Goal: Task Accomplishment & Management: Manage account settings

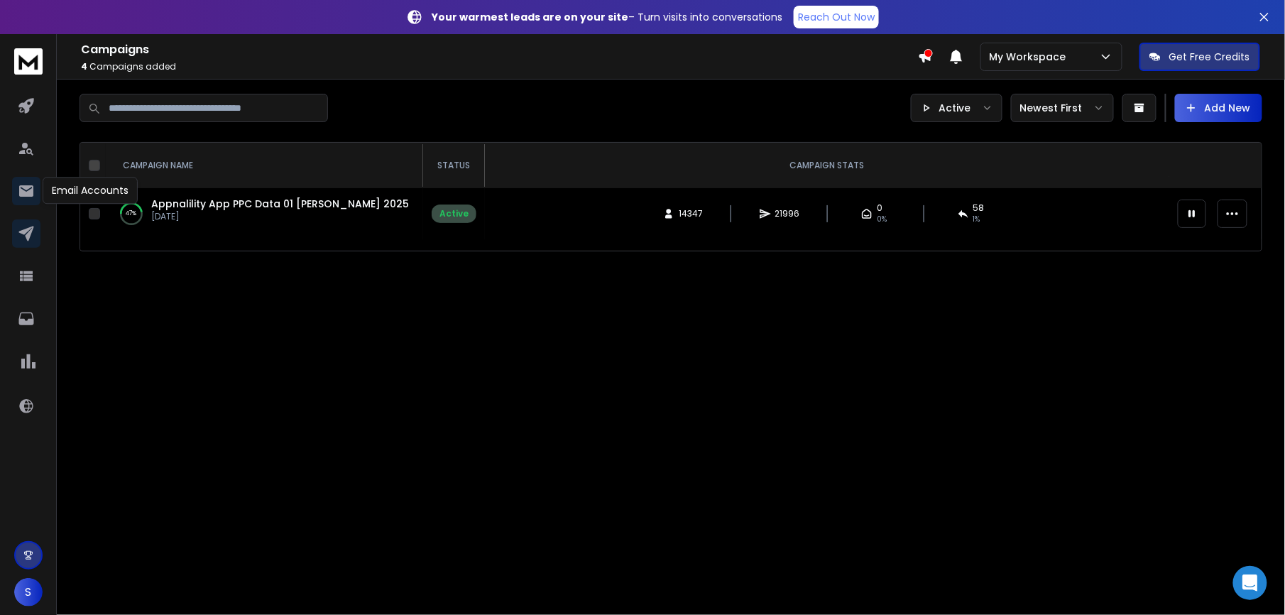
click at [43, 197] on div "Email Accounts" at bounding box center [90, 190] width 95 height 27
click at [40, 195] on link at bounding box center [26, 191] width 28 height 28
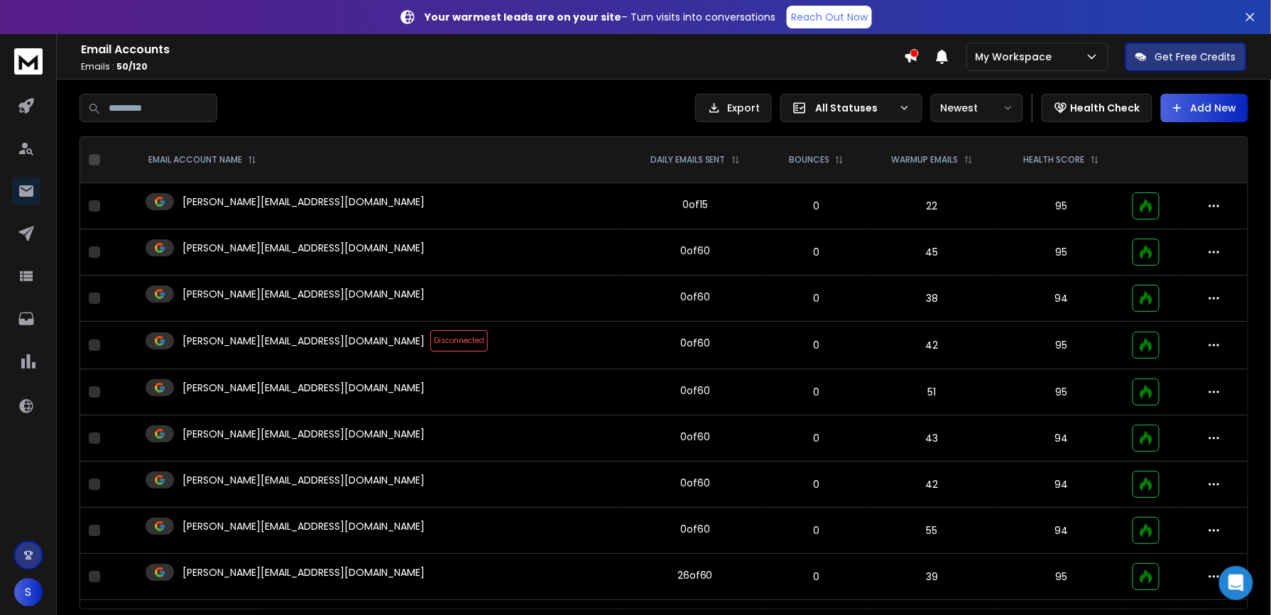
click at [196, 114] on input at bounding box center [149, 108] width 138 height 28
type input "****"
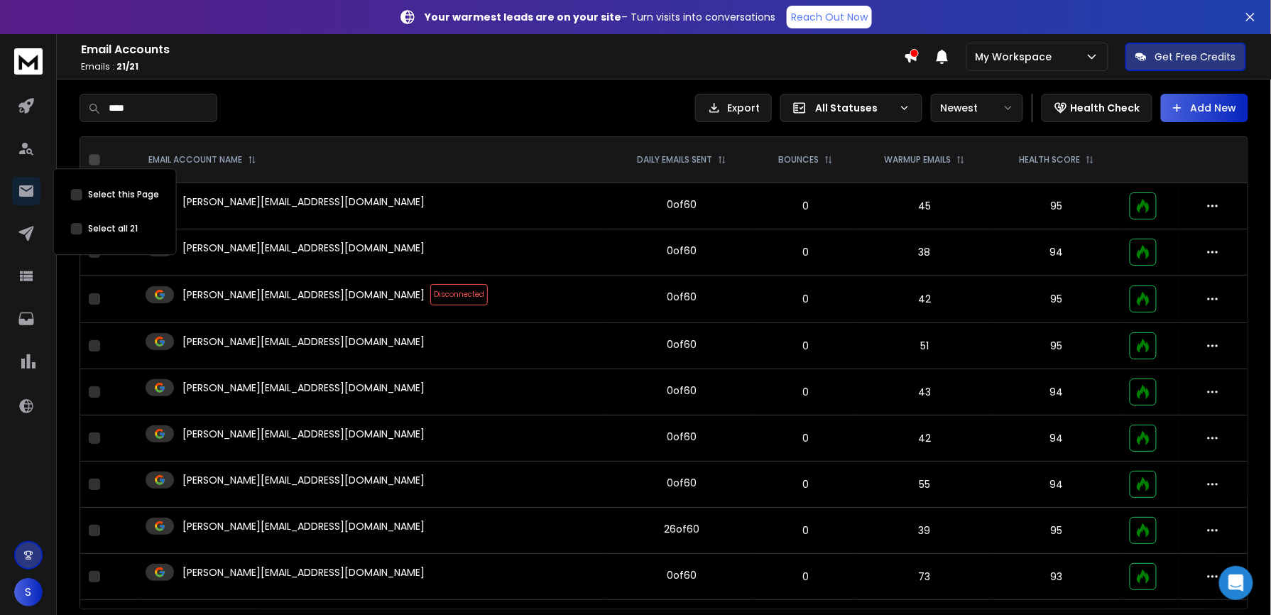
click at [89, 163] on button "Select this Page" at bounding box center [94, 159] width 11 height 11
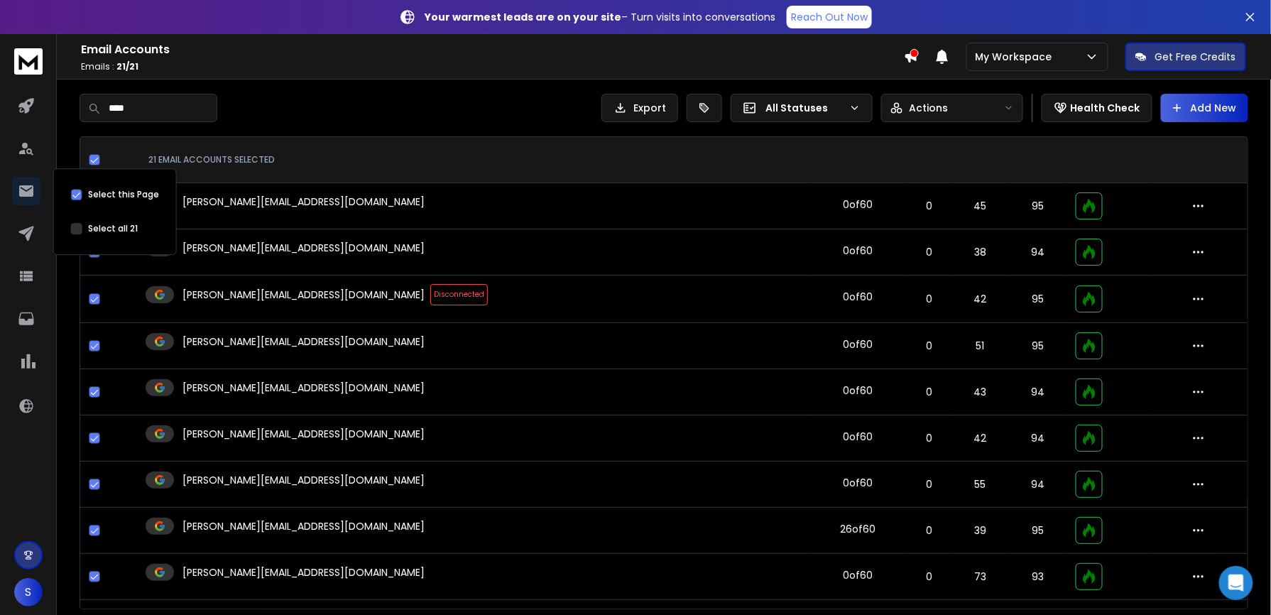
click at [75, 229] on button "Select this Page" at bounding box center [76, 228] width 11 height 11
click at [1018, 109] on button "Actions" at bounding box center [952, 108] width 142 height 28
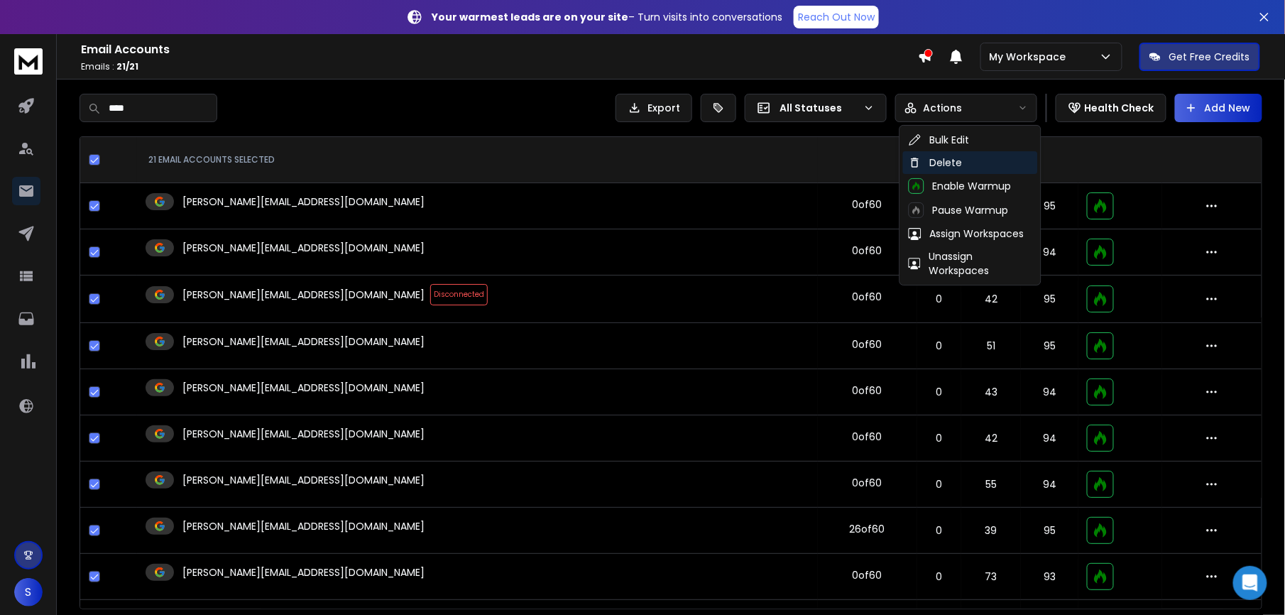
click at [968, 165] on div "Delete" at bounding box center [970, 162] width 135 height 23
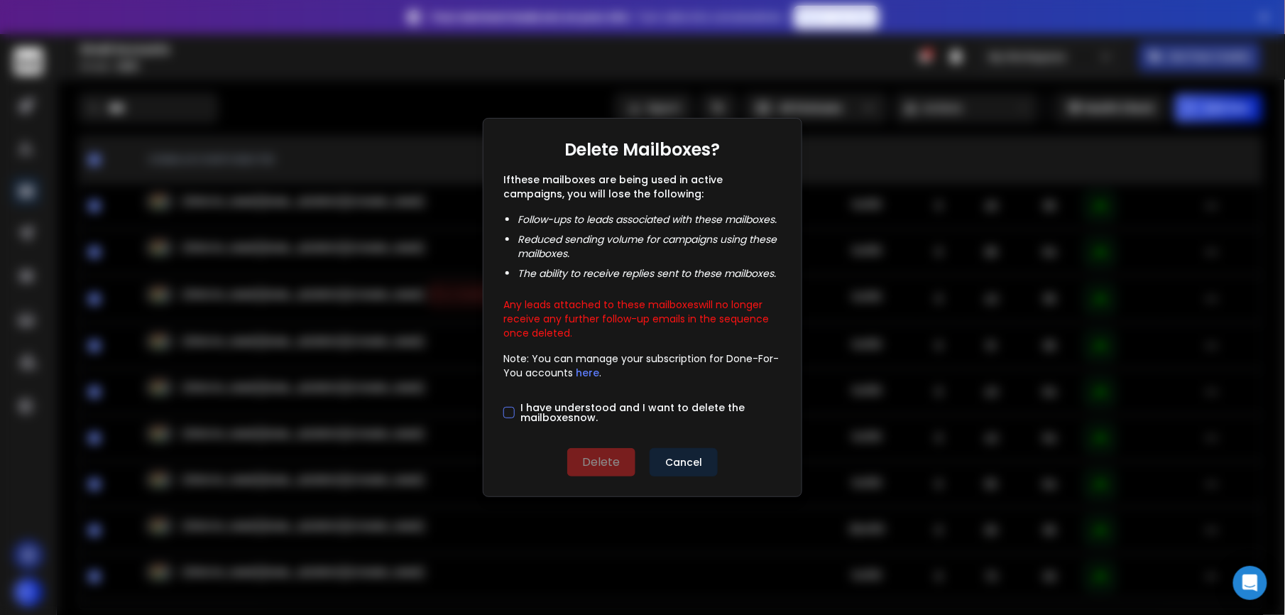
click at [501, 418] on div "Delete Mailboxes? If these mailboxes are being used in active campaigns, you wi…" at bounding box center [642, 307] width 319 height 379
click at [507, 418] on button "I have understood and I want to delete the mailbox es now." at bounding box center [508, 412] width 11 height 11
click at [605, 467] on button "Delete" at bounding box center [601, 462] width 68 height 28
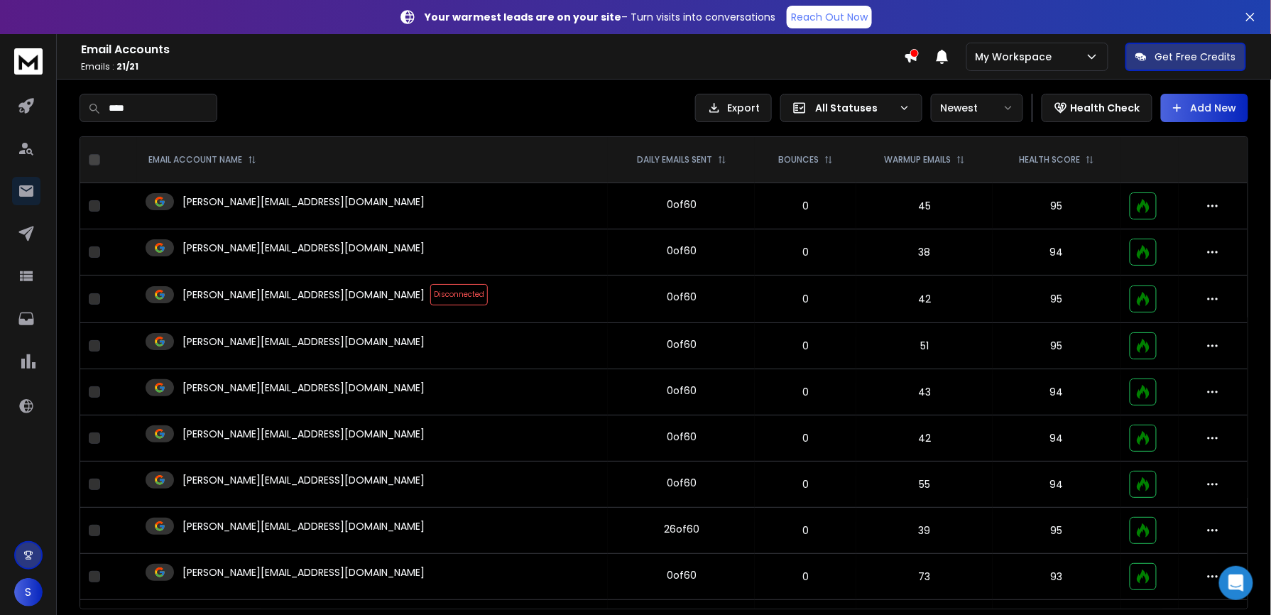
click at [97, 299] on button "button" at bounding box center [94, 298] width 11 height 11
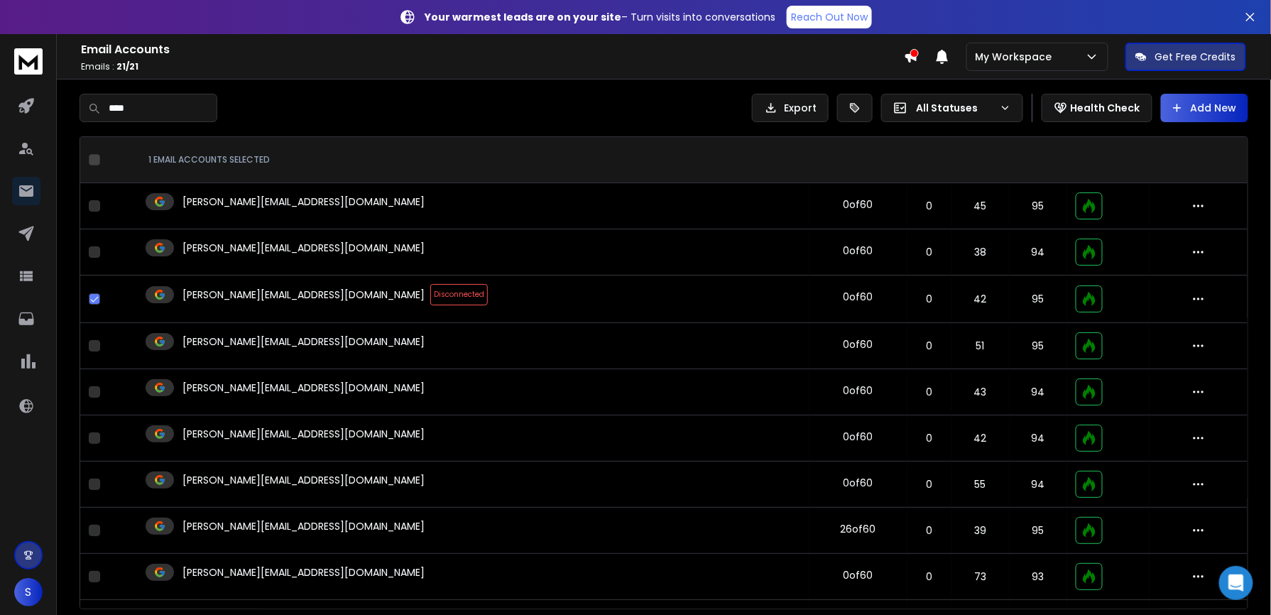
click at [1007, 108] on icon at bounding box center [1005, 107] width 6 height 3
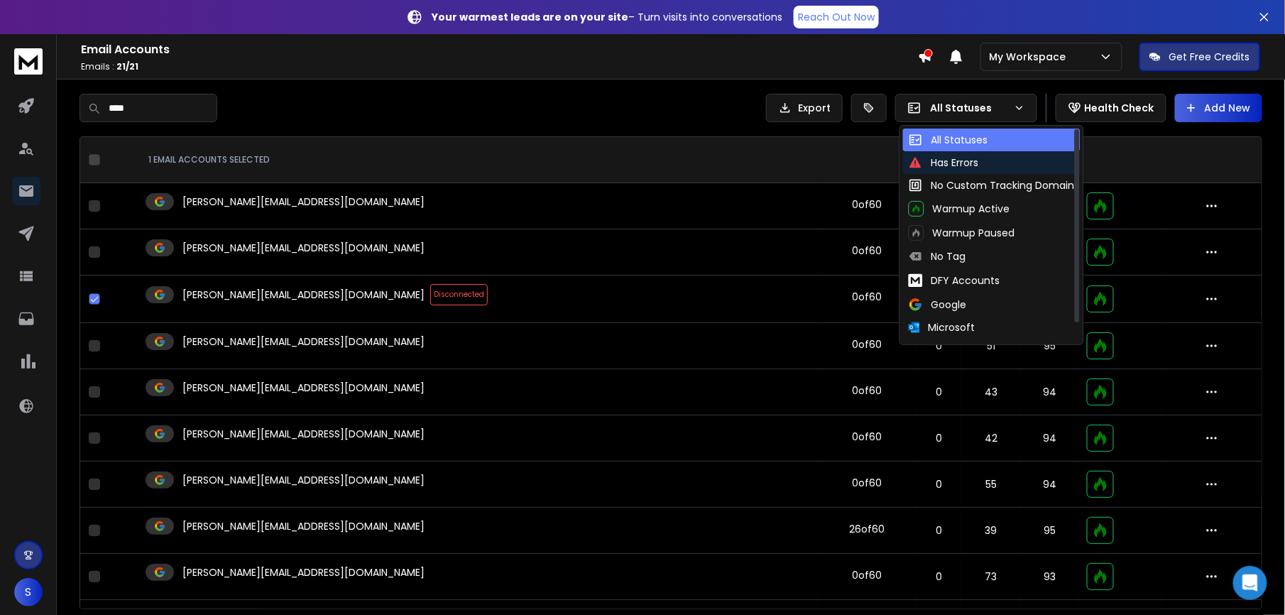
click at [505, 60] on div "Email Accounts Emails : 21 / 21" at bounding box center [499, 56] width 837 height 31
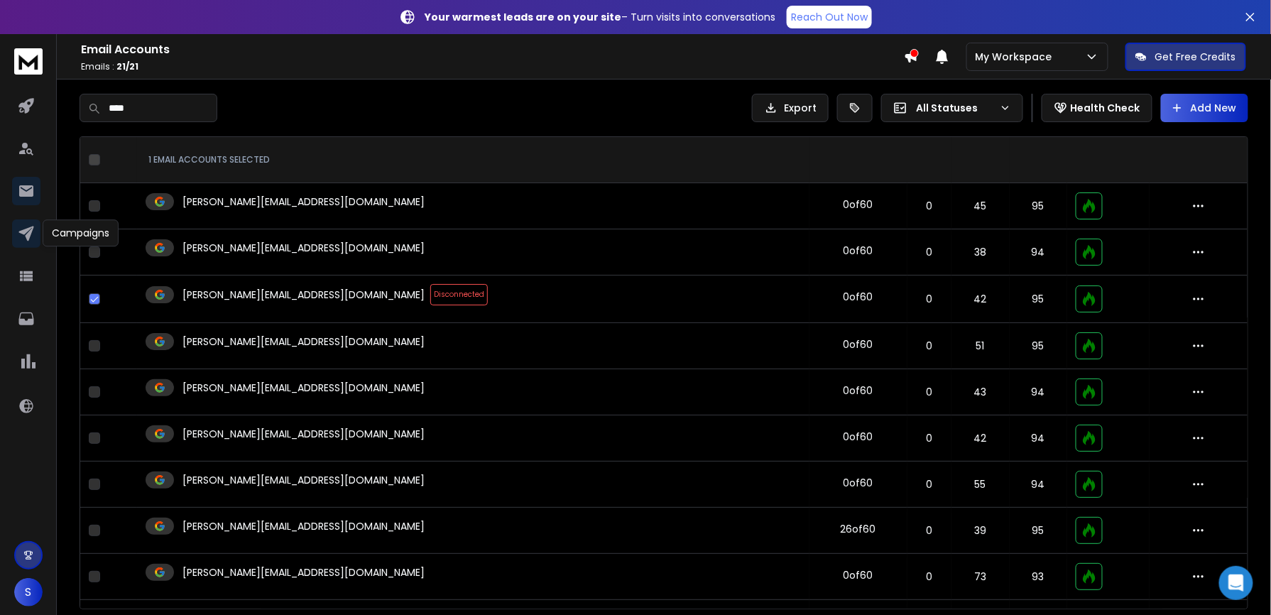
click at [26, 243] on link at bounding box center [26, 233] width 28 height 28
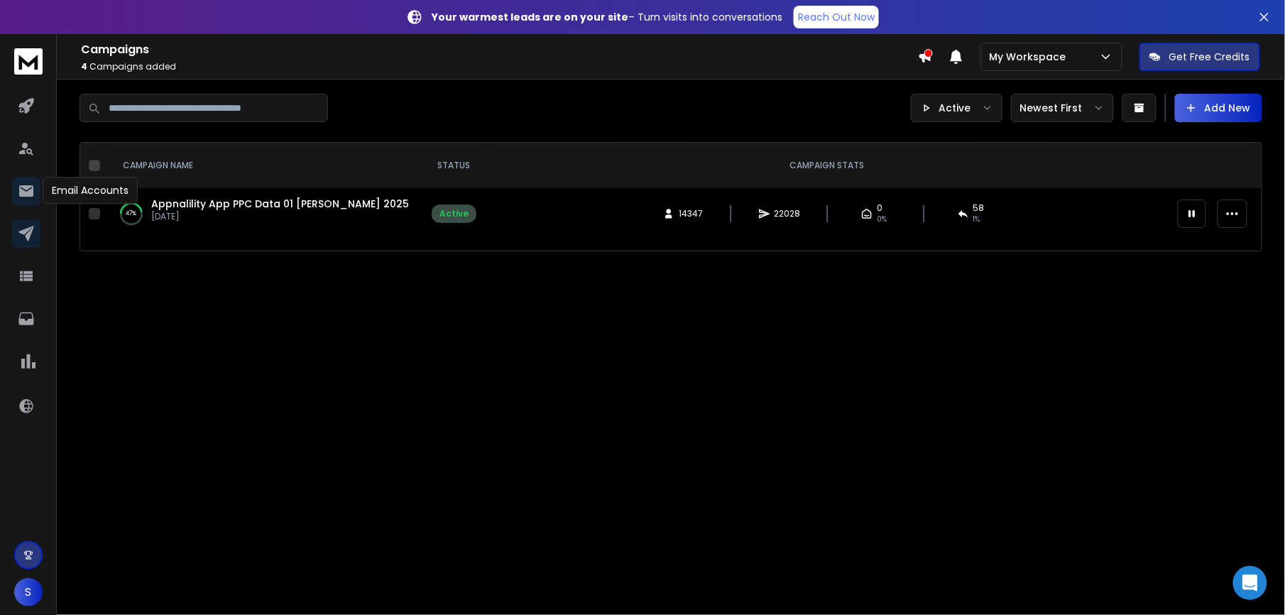
click at [26, 197] on icon at bounding box center [26, 190] width 17 height 17
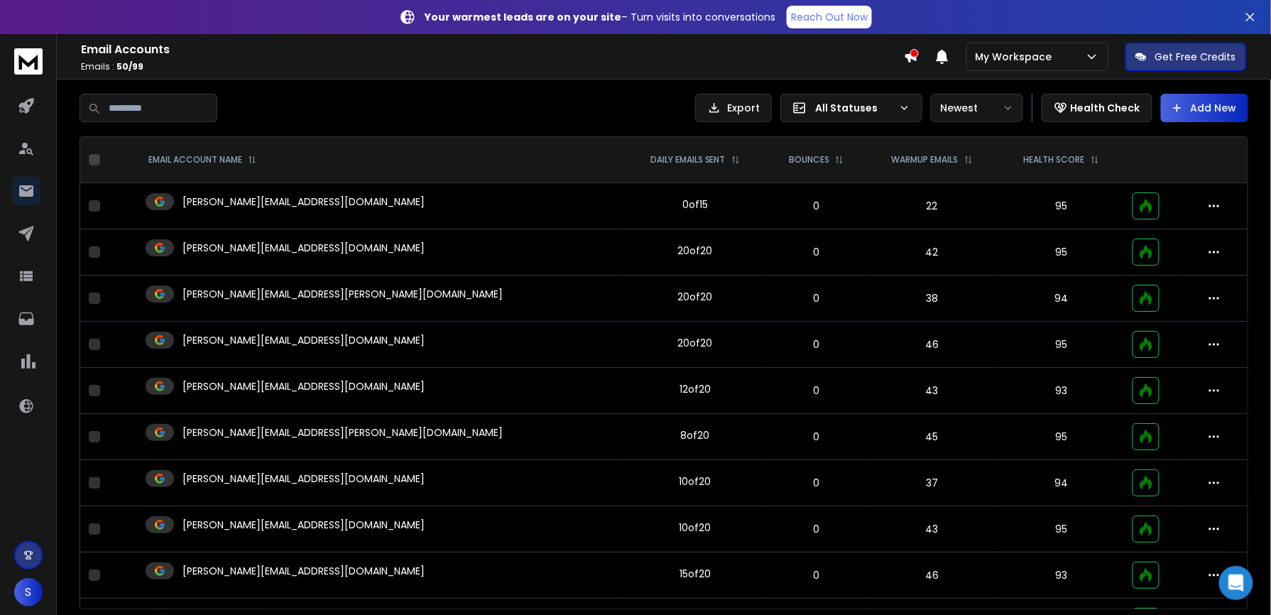
click at [176, 111] on input at bounding box center [149, 108] width 138 height 28
type input "****"
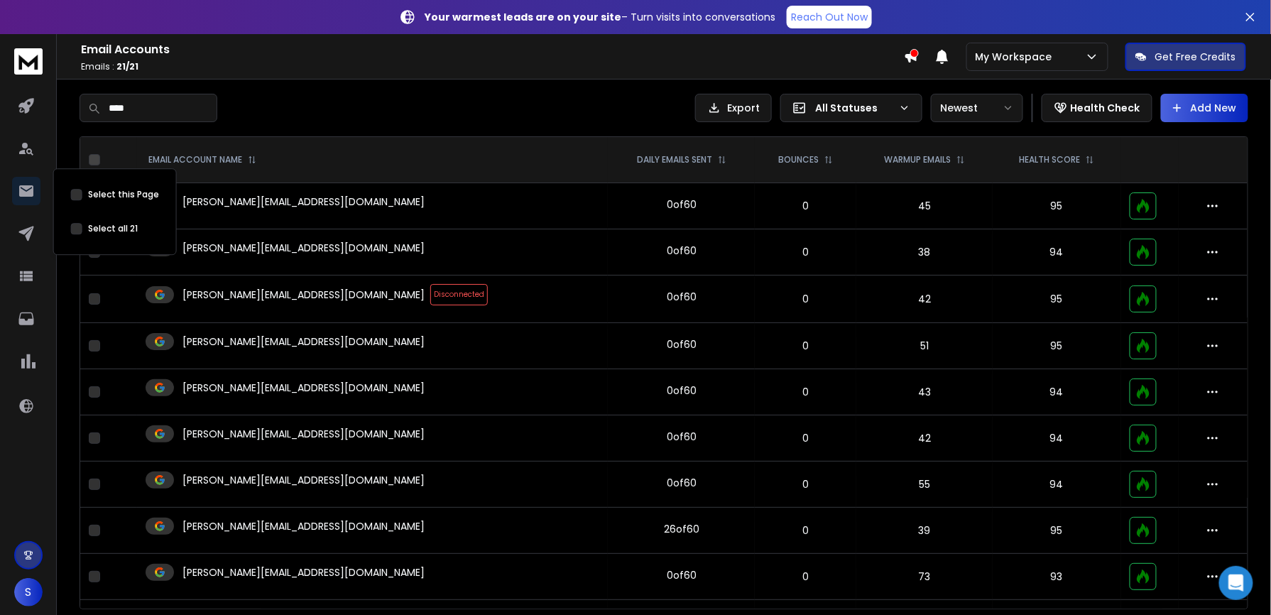
click at [92, 162] on button "Select this Page" at bounding box center [94, 159] width 11 height 11
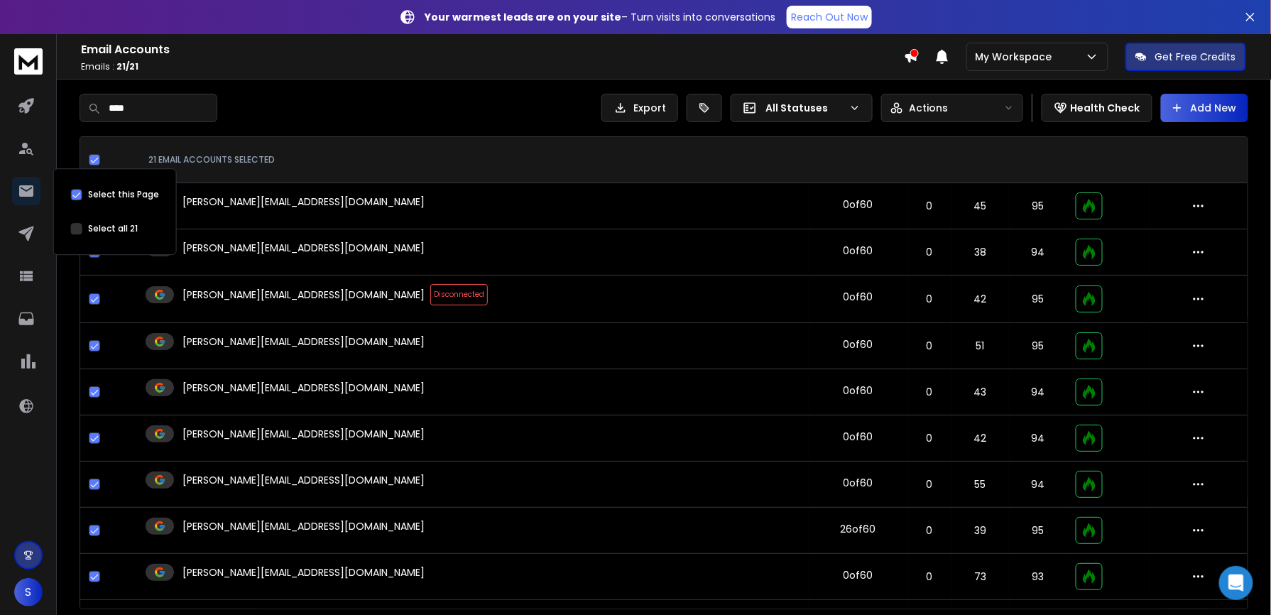
click at [75, 229] on button "Select this Page" at bounding box center [76, 228] width 11 height 11
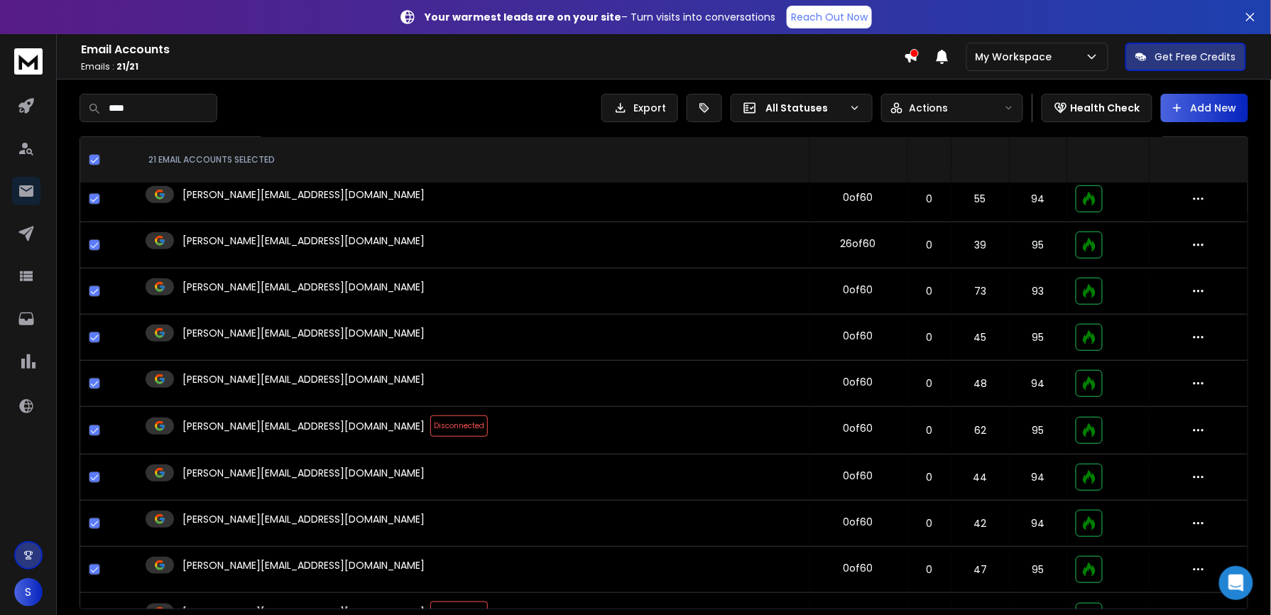
scroll to position [565, 0]
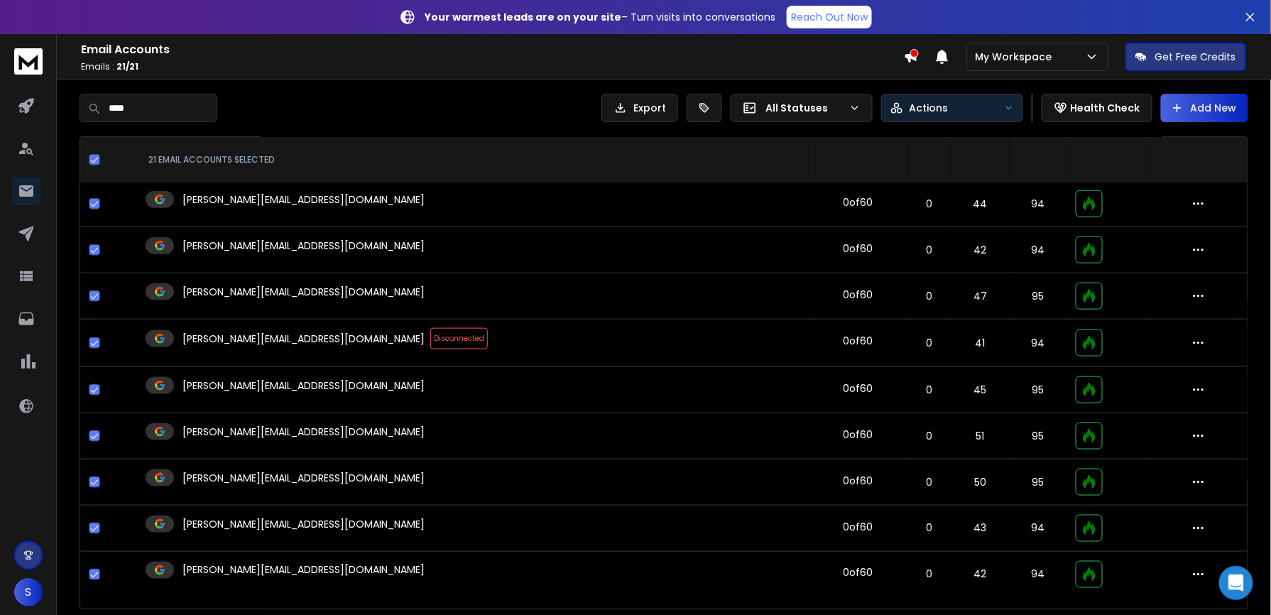
click at [1017, 106] on button "Actions" at bounding box center [952, 108] width 142 height 28
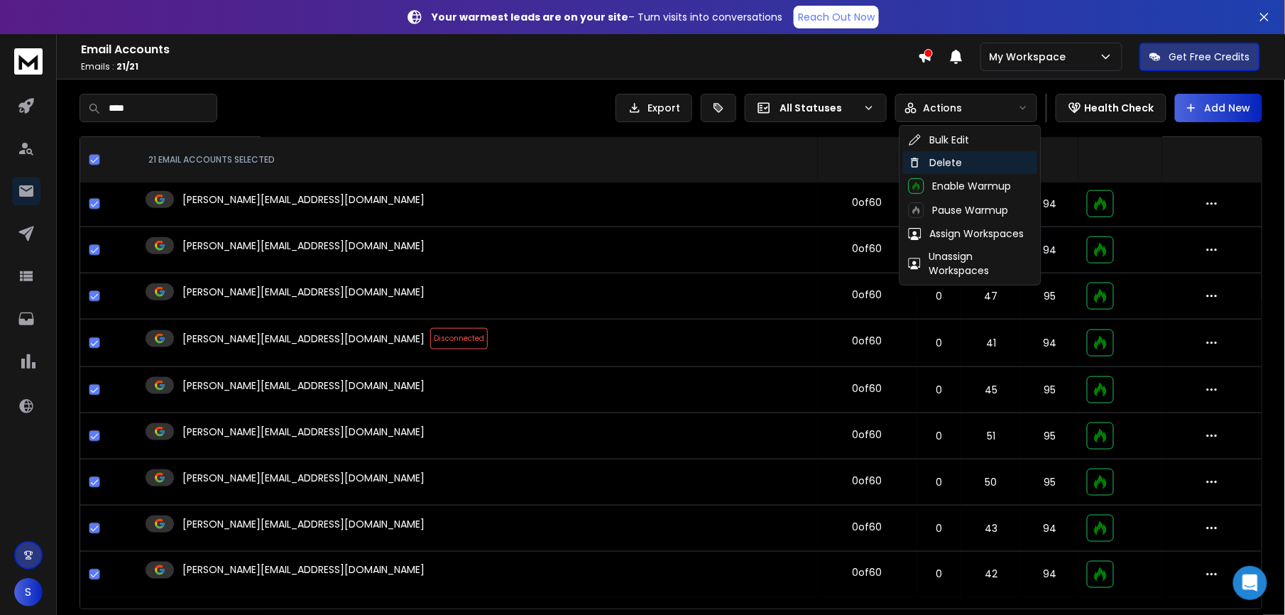
click at [955, 160] on div "Delete" at bounding box center [936, 162] width 54 height 14
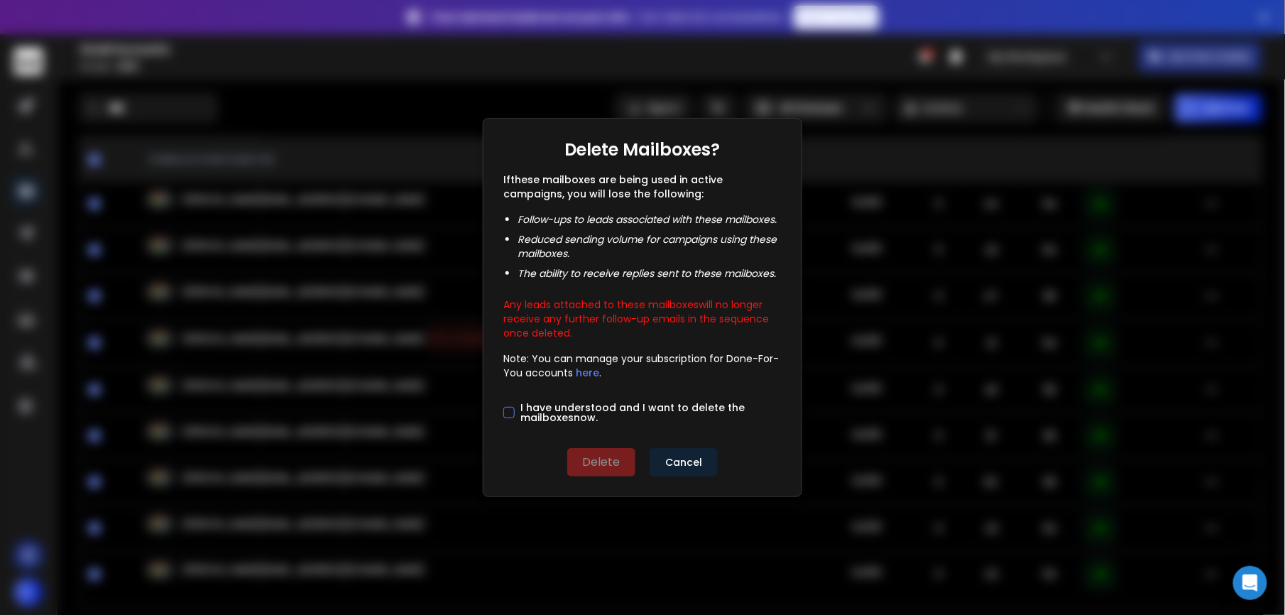
click at [506, 412] on div "I have understood and I want to delete the mailbox es now." at bounding box center [642, 406] width 278 height 31
click at [509, 418] on button "I have understood and I want to delete the mailbox es now." at bounding box center [508, 412] width 11 height 11
click at [613, 469] on button "Delete" at bounding box center [601, 462] width 68 height 28
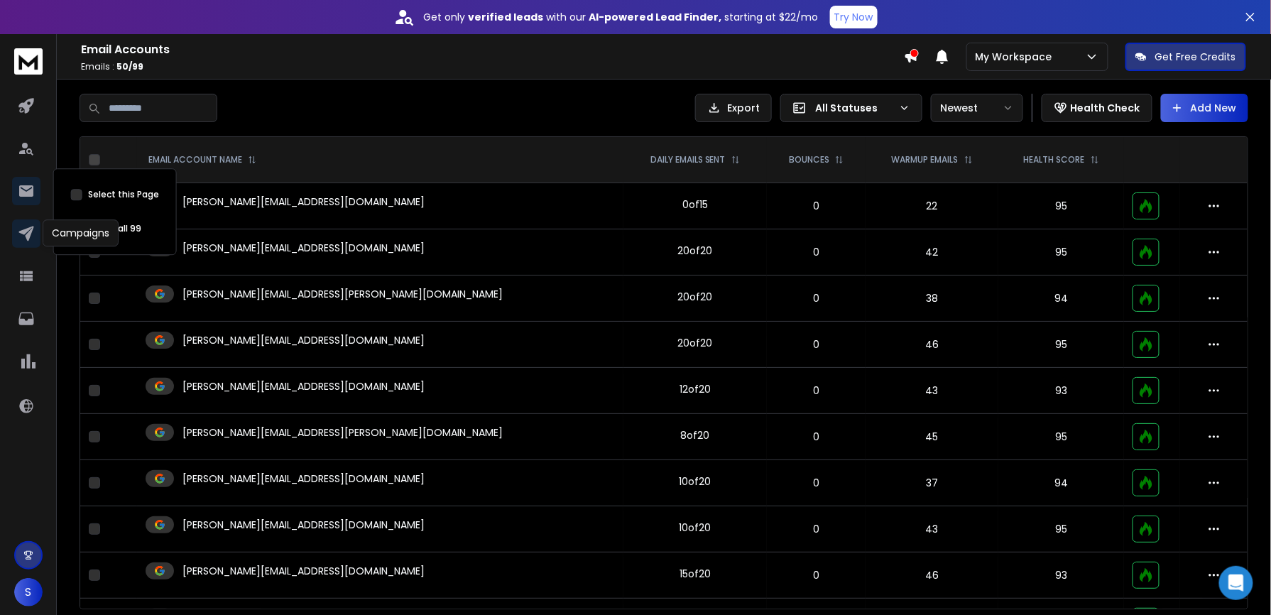
click at [23, 233] on icon at bounding box center [25, 233] width 15 height 15
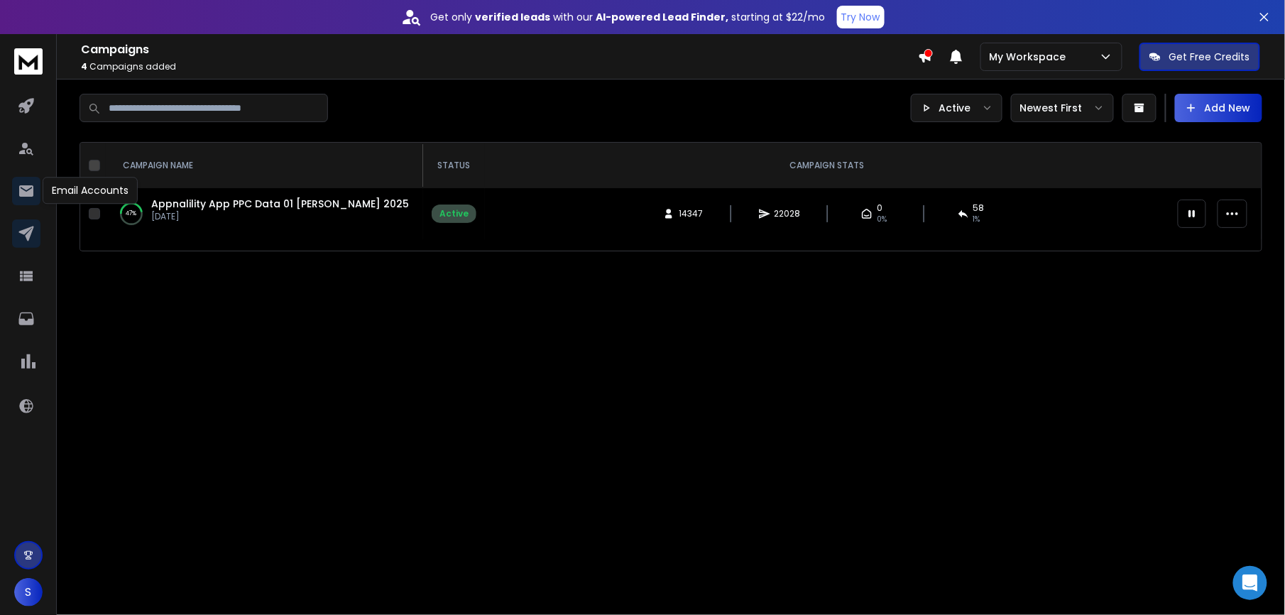
click at [26, 182] on icon at bounding box center [26, 190] width 17 height 17
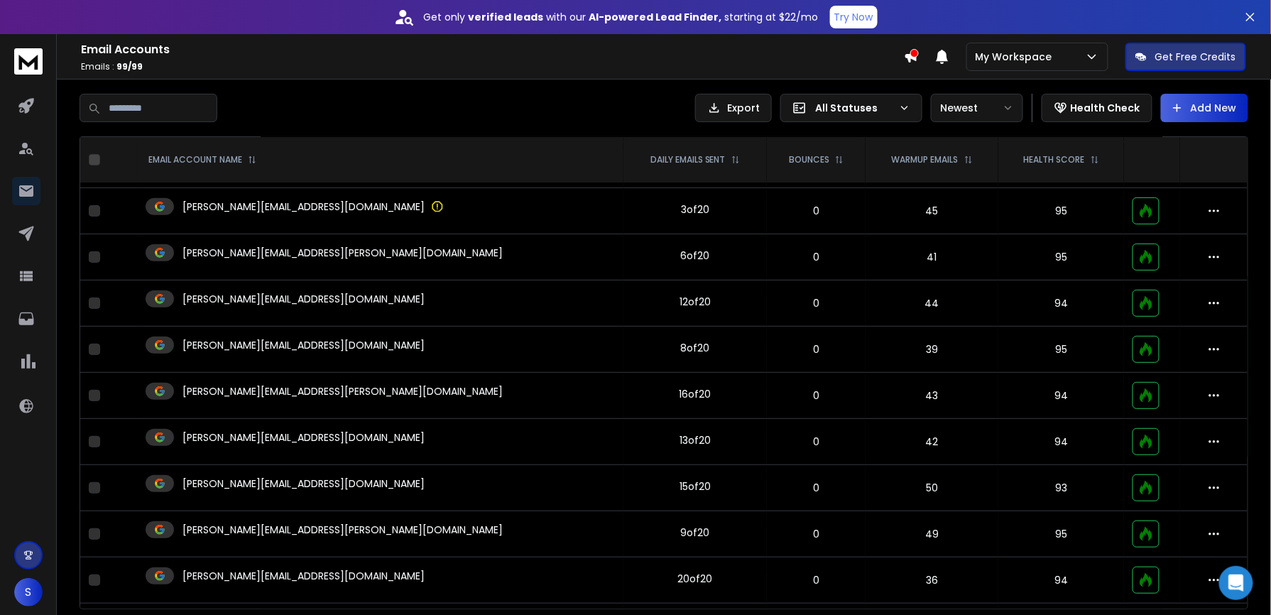
scroll to position [3914, 0]
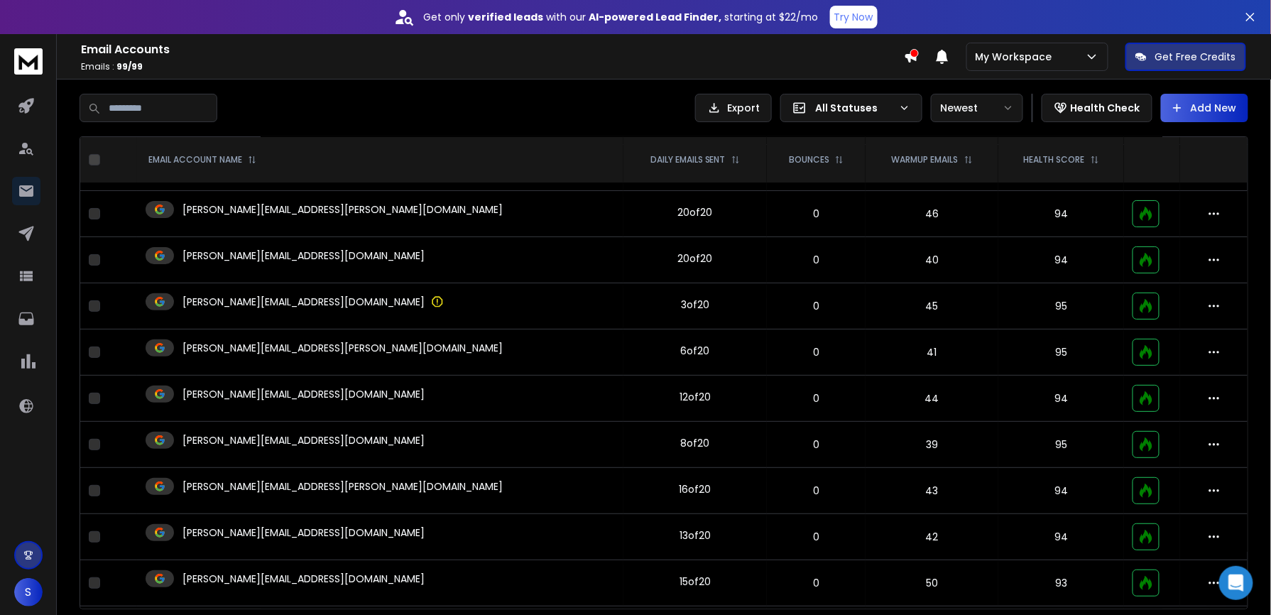
click at [278, 309] on p "[PERSON_NAME][EMAIL_ADDRESS][DOMAIN_NAME]" at bounding box center [303, 302] width 242 height 14
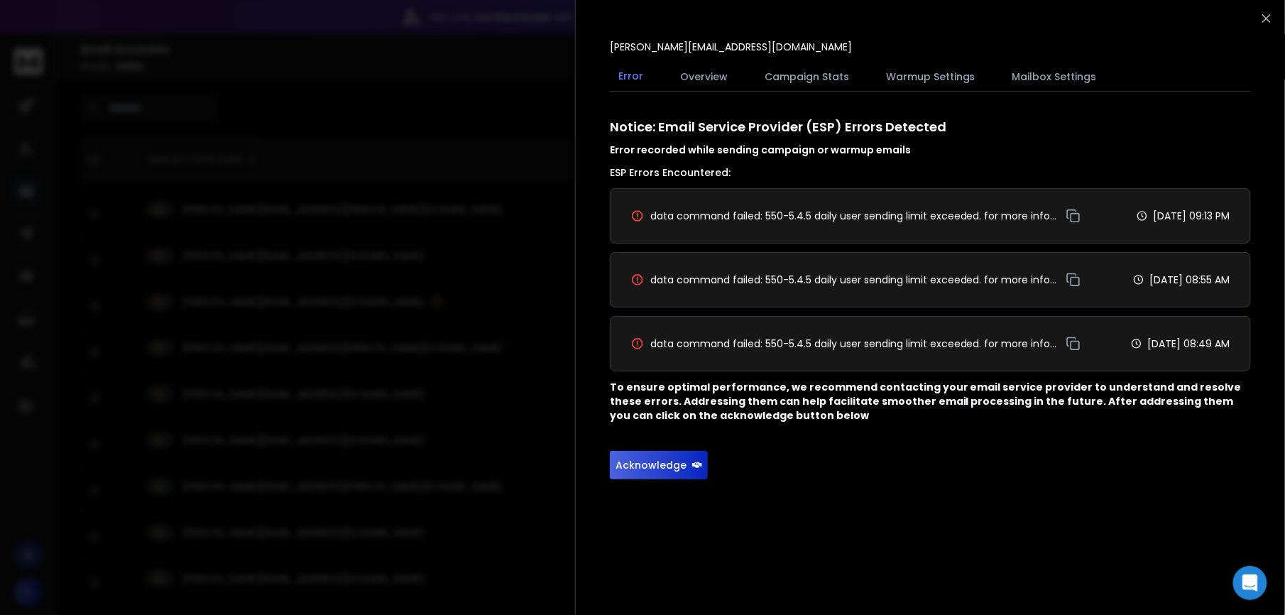
click at [634, 472] on button "Acknowledge" at bounding box center [659, 465] width 98 height 28
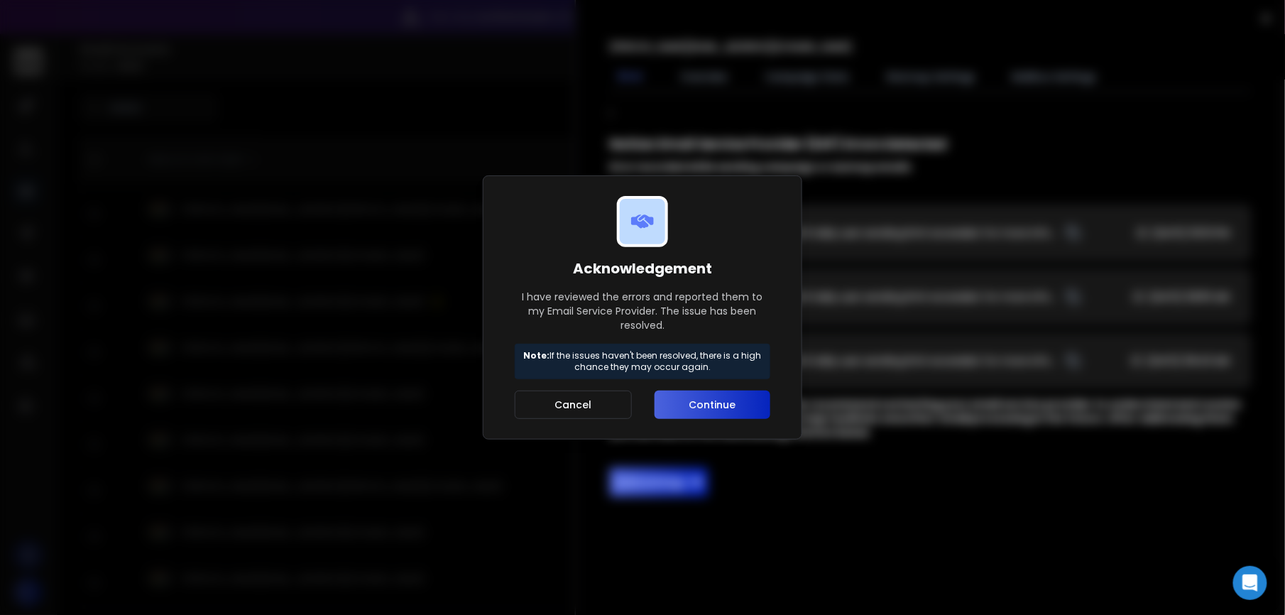
click at [702, 407] on button "Continue" at bounding box center [713, 404] width 116 height 28
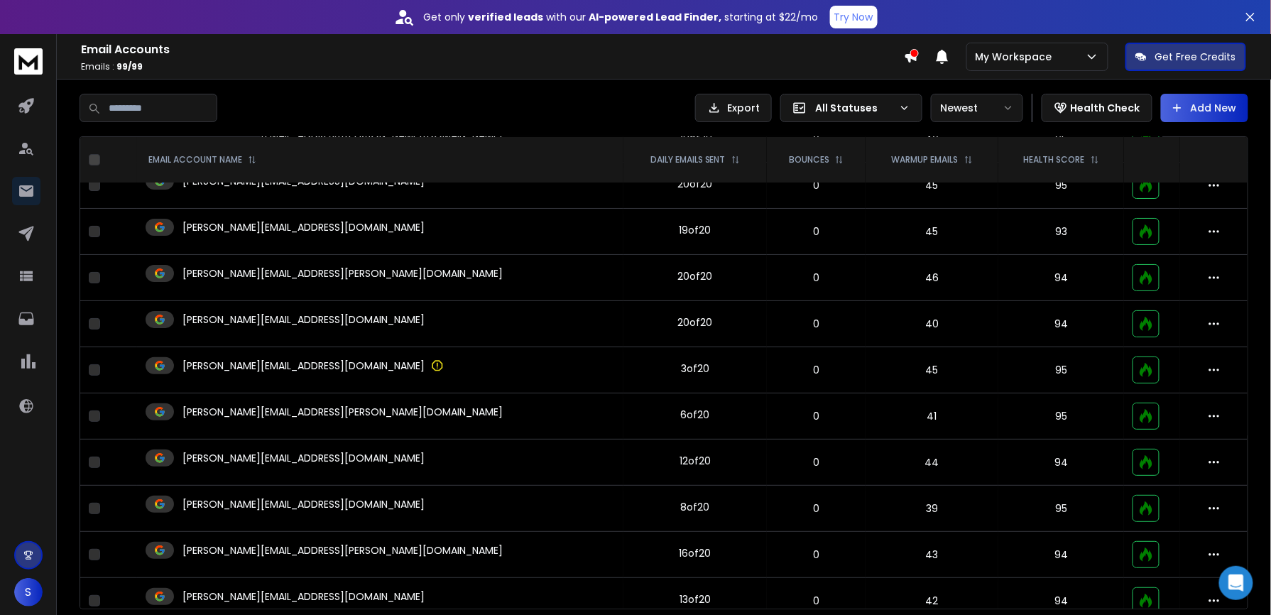
scroll to position [3798, 0]
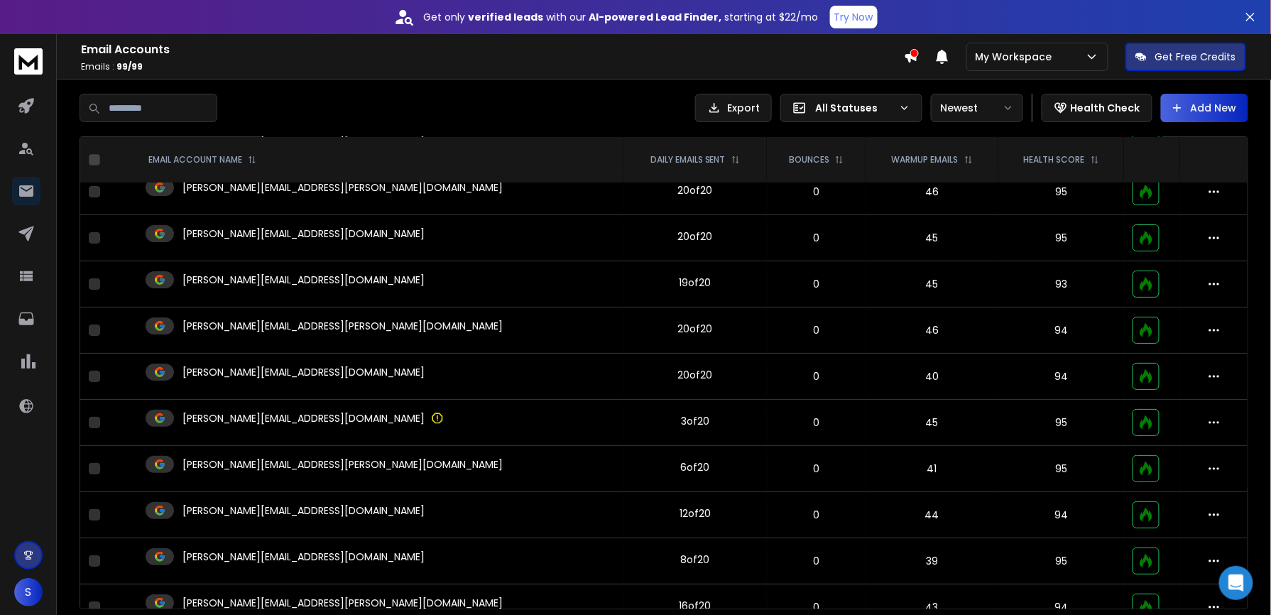
click at [256, 425] on p "[PERSON_NAME][EMAIL_ADDRESS][DOMAIN_NAME]" at bounding box center [303, 418] width 242 height 14
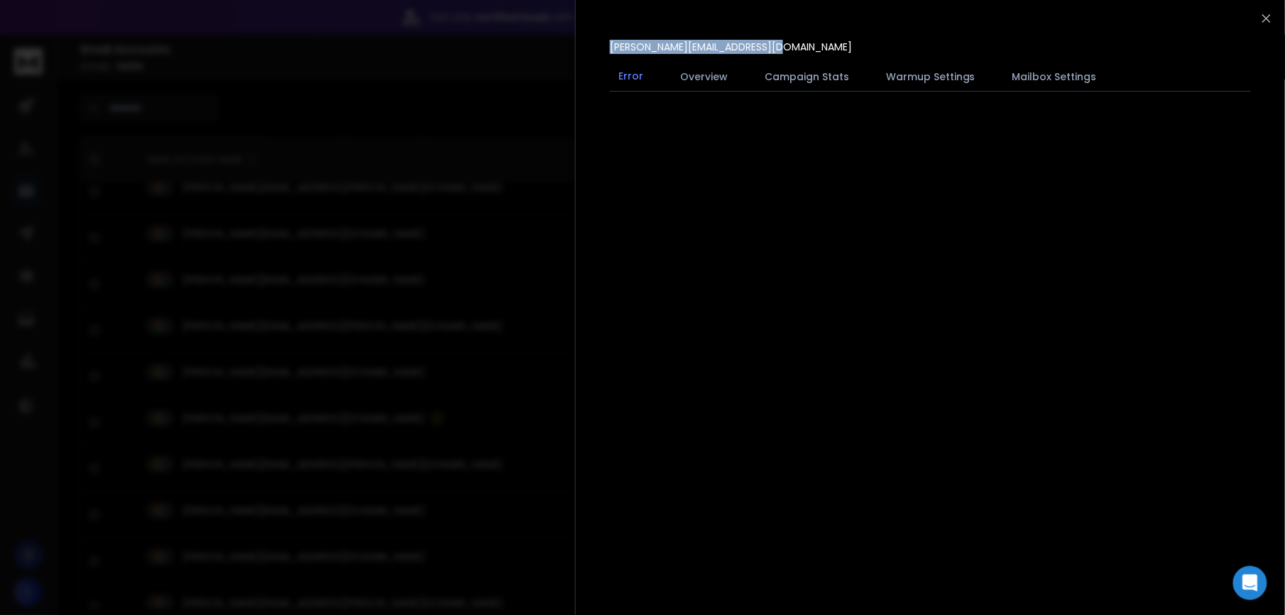
drag, startPoint x: 781, startPoint y: 47, endPoint x: 606, endPoint y: 55, distance: 175.5
click at [606, 55] on div "[PERSON_NAME][EMAIL_ADDRESS][DOMAIN_NAME] Error Overview Campaign Stats Warmup …" at bounding box center [930, 78] width 675 height 123
drag, startPoint x: 606, startPoint y: 55, endPoint x: 665, endPoint y: 46, distance: 60.2
copy p "[PERSON_NAME][EMAIL_ADDRESS][DOMAIN_NAME]"
click at [623, 70] on button "Error" at bounding box center [631, 76] width 42 height 33
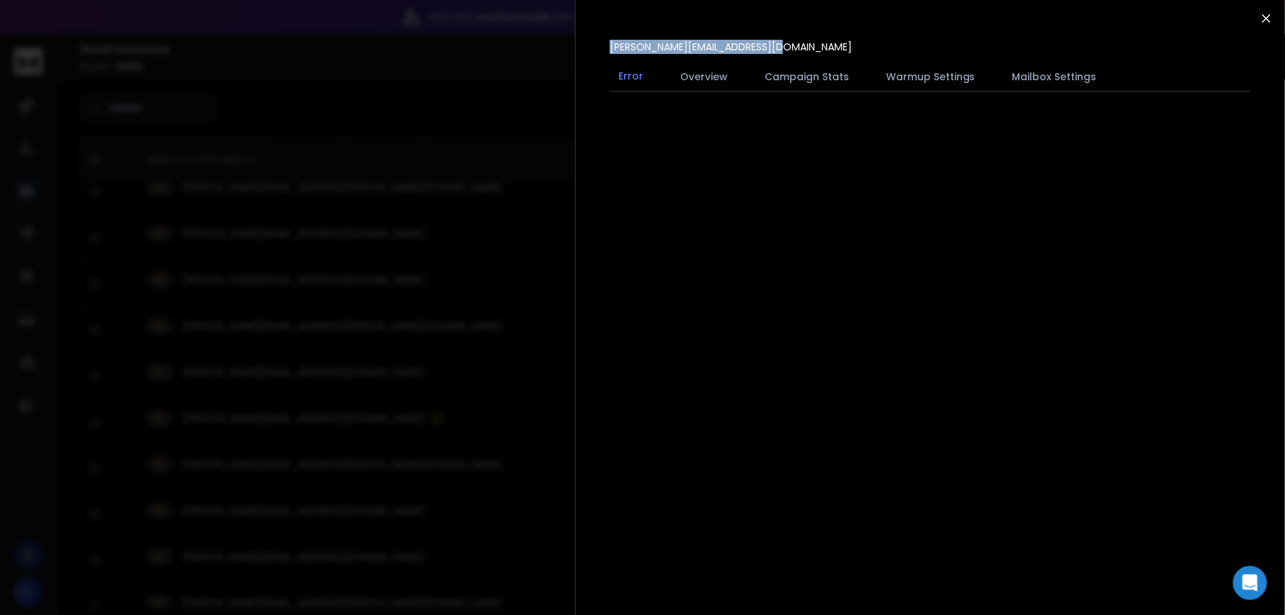
click at [1259, 15] on icon "button" at bounding box center [1266, 18] width 14 height 14
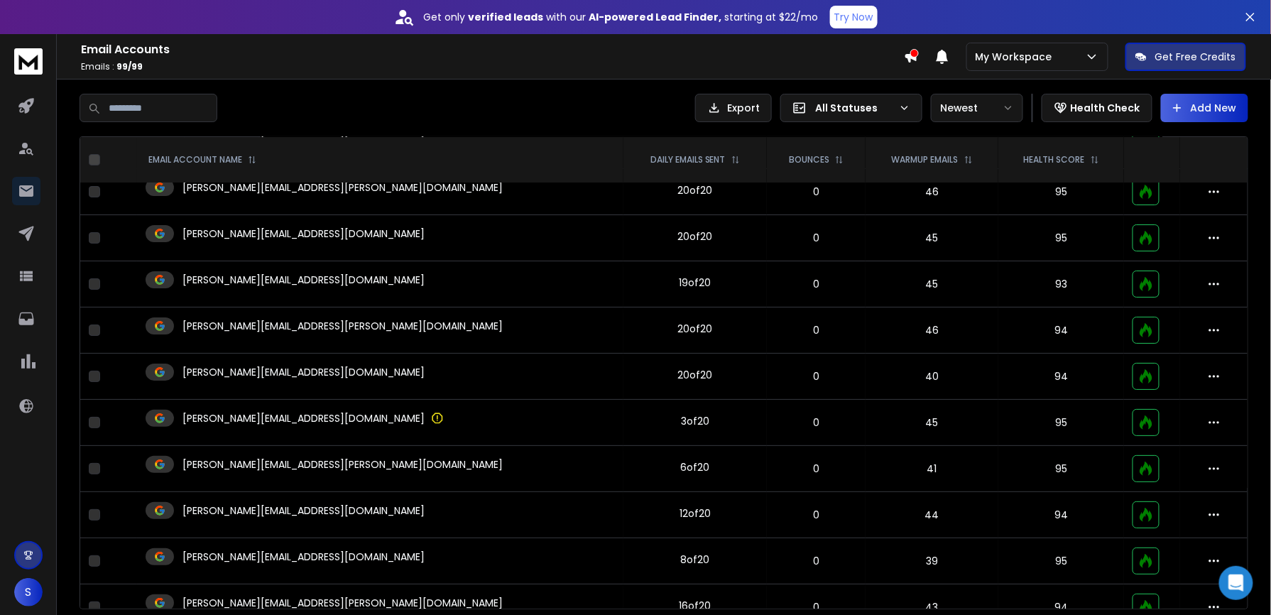
click at [277, 425] on p "[PERSON_NAME][EMAIL_ADDRESS][DOMAIN_NAME]" at bounding box center [303, 418] width 242 height 14
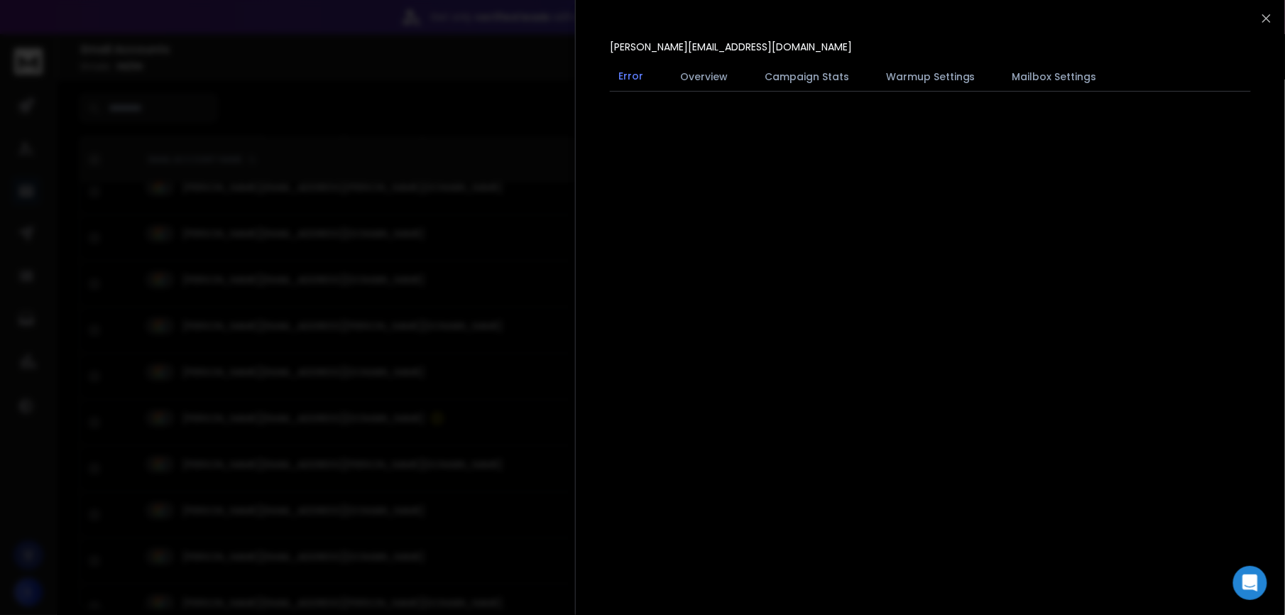
click at [398, 60] on div at bounding box center [642, 307] width 1285 height 615
